Goal: Task Accomplishment & Management: Manage account settings

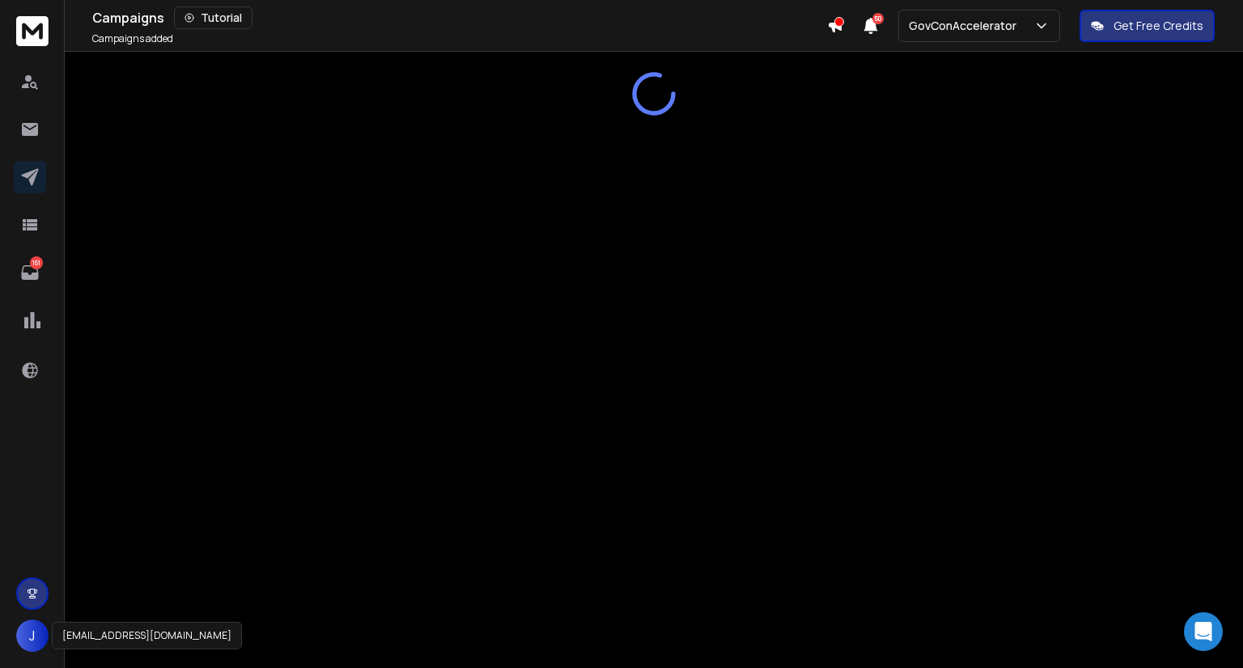
click at [37, 642] on span "J" at bounding box center [32, 636] width 32 height 32
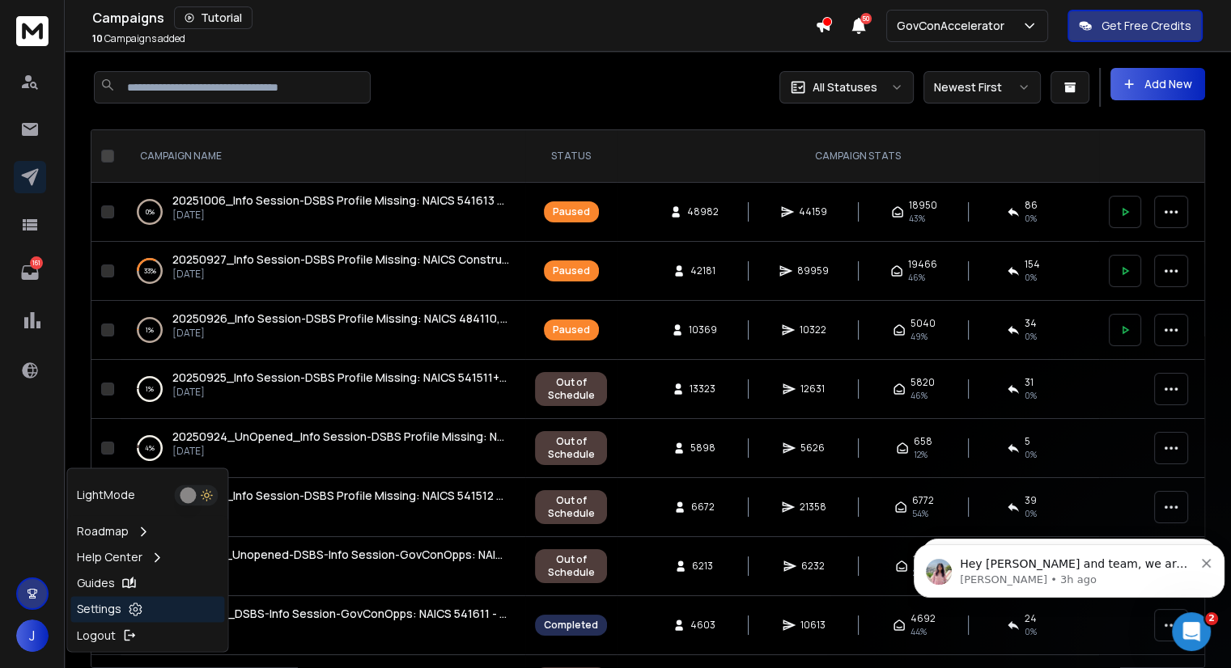
click at [92, 611] on p "Settings" at bounding box center [99, 609] width 45 height 16
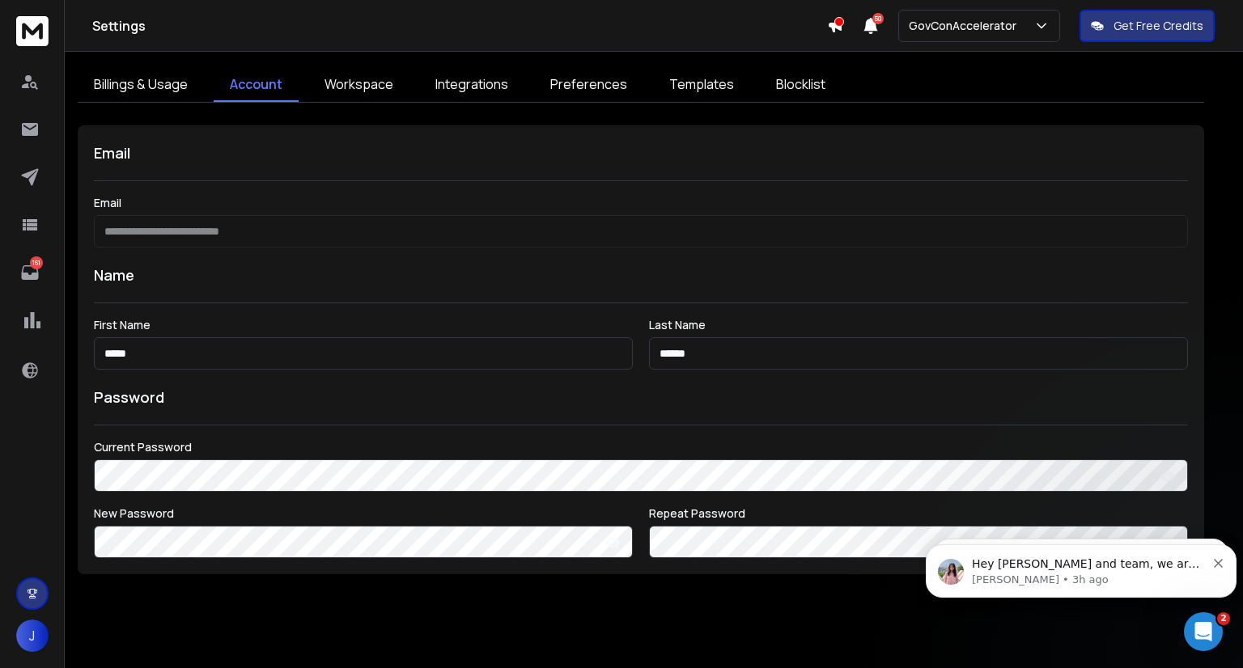
click at [122, 86] on link "Billings & Usage" at bounding box center [141, 85] width 126 height 34
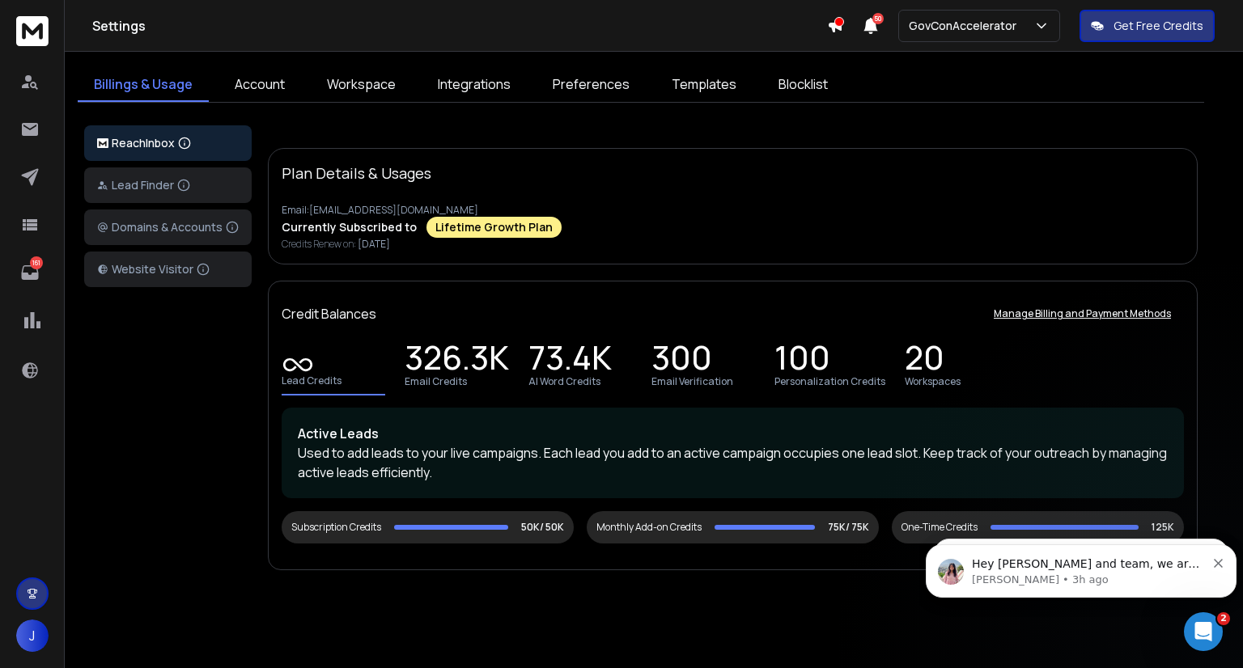
click at [441, 363] on p "326.3K" at bounding box center [457, 361] width 104 height 23
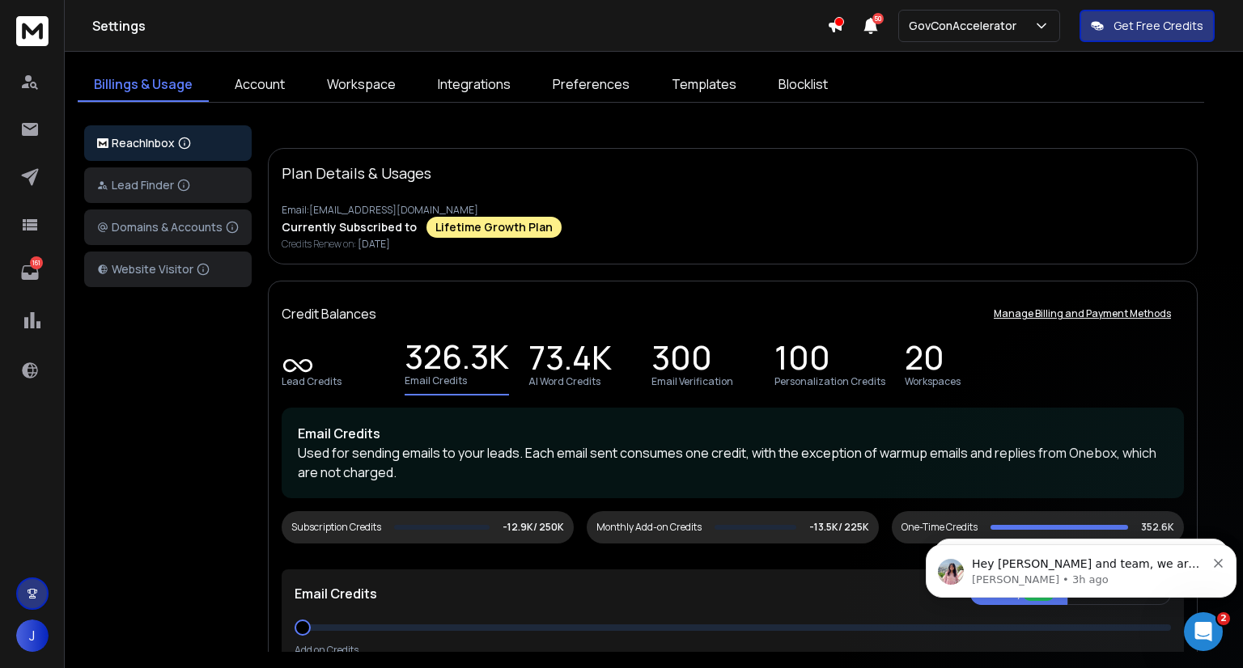
click at [865, 82] on div "[PERSON_NAME] & Usage Account Workspace Integrations Preferences Templates Bloc…" at bounding box center [641, 85] width 1127 height 35
